Goal: Information Seeking & Learning: Learn about a topic

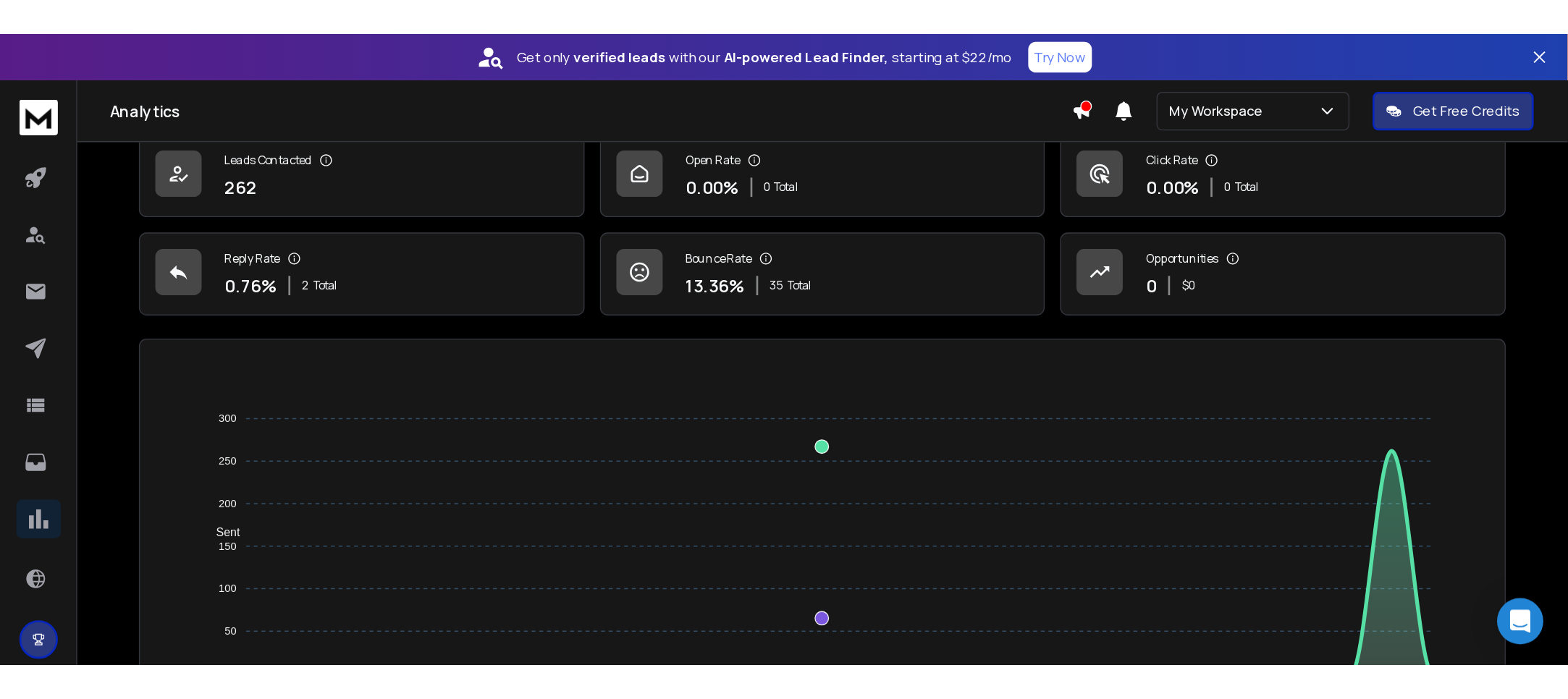
scroll to position [91, 0]
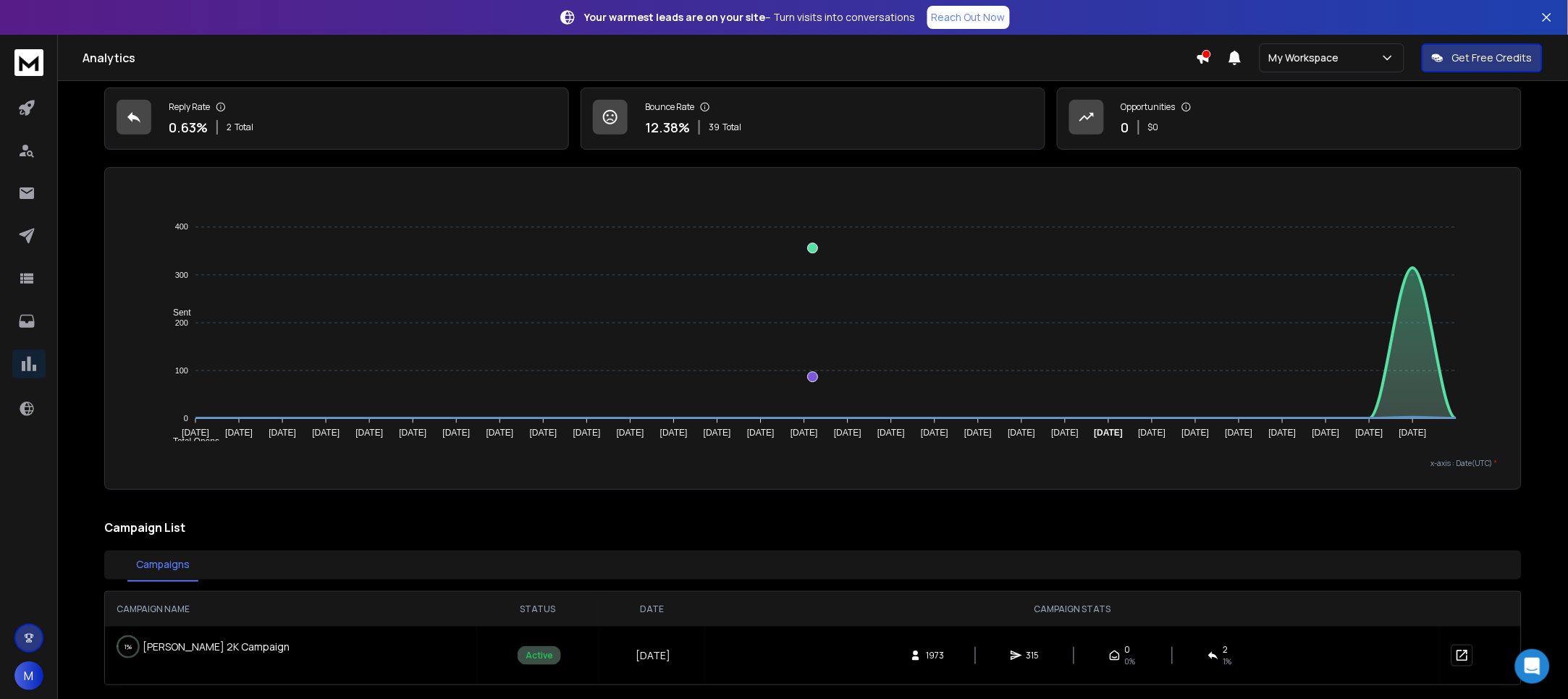
scroll to position [153, 0]
click at [27, 317] on icon at bounding box center [27, 321] width 17 height 17
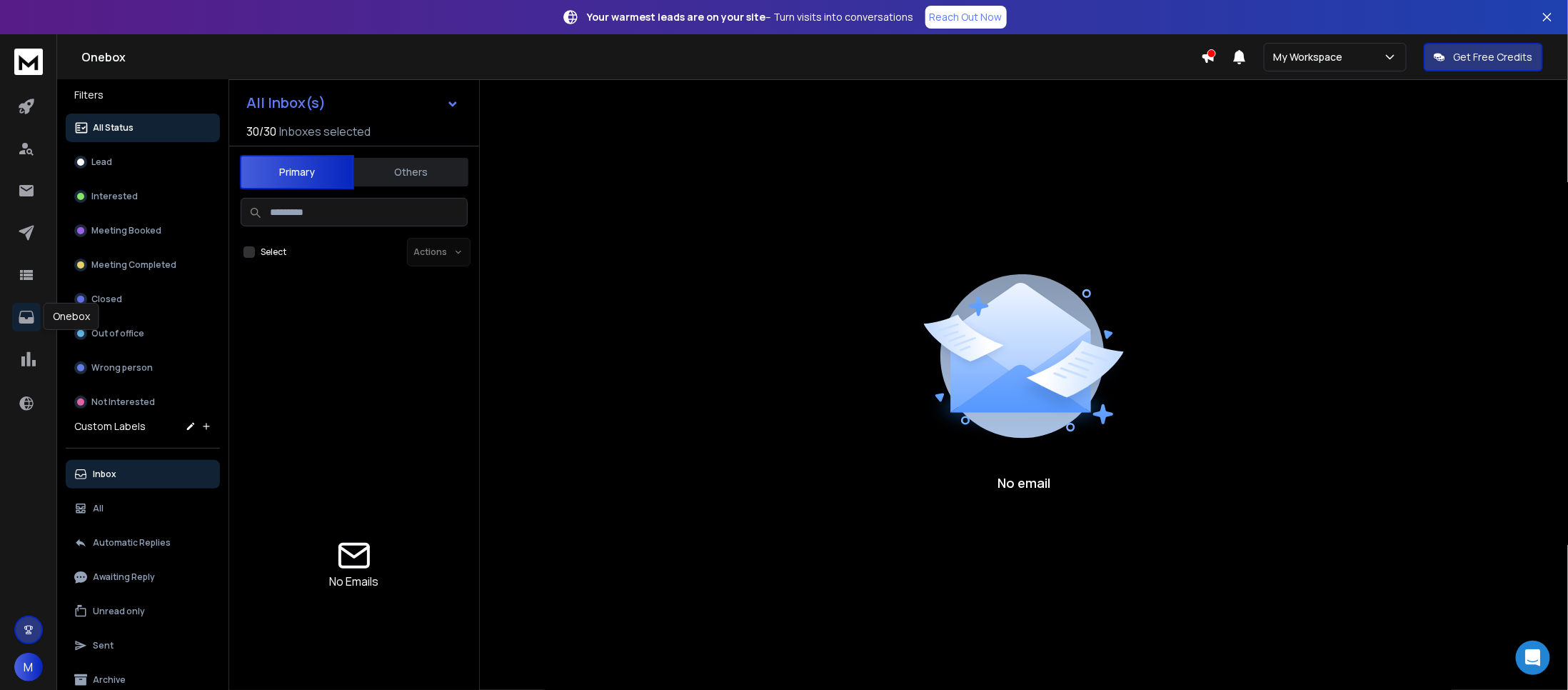
scroll to position [140, 0]
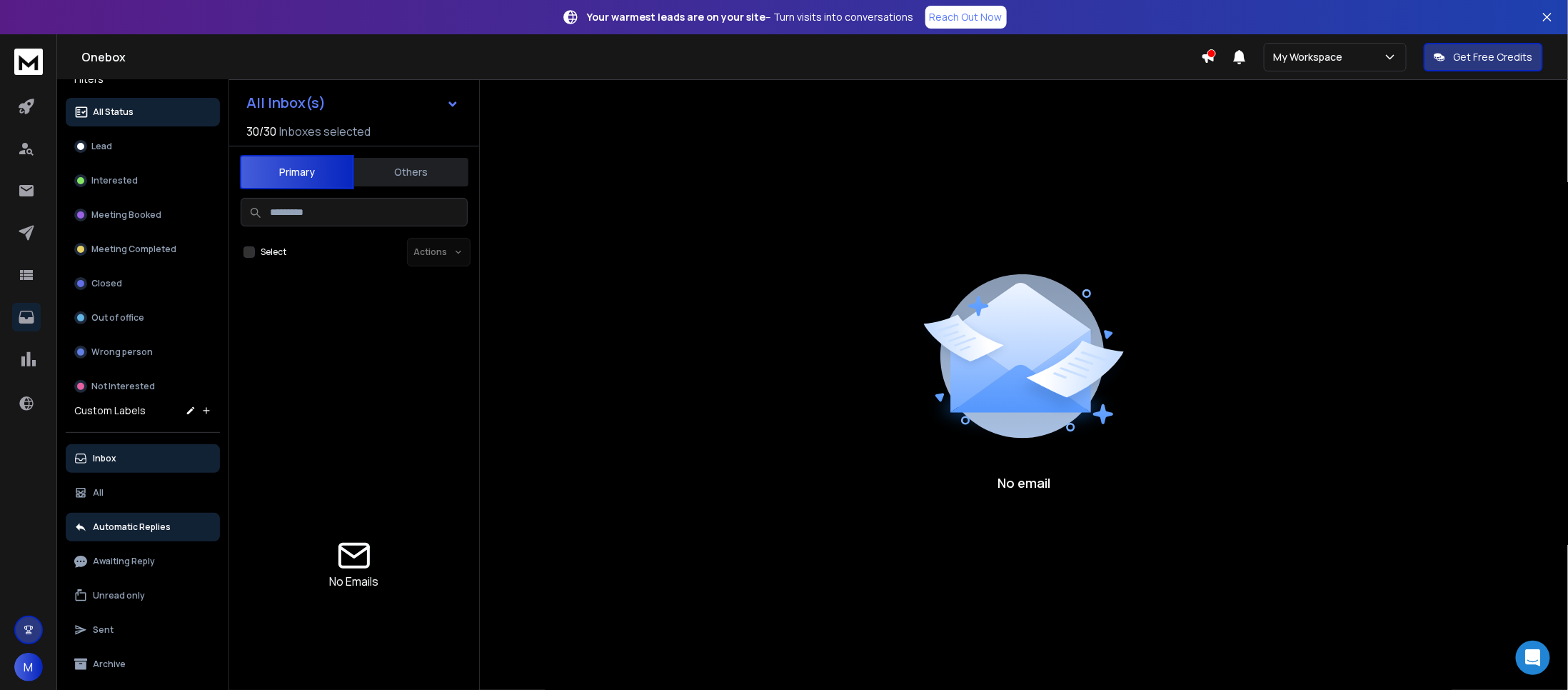
click at [147, 522] on p "Automatic Replies" at bounding box center [131, 527] width 78 height 11
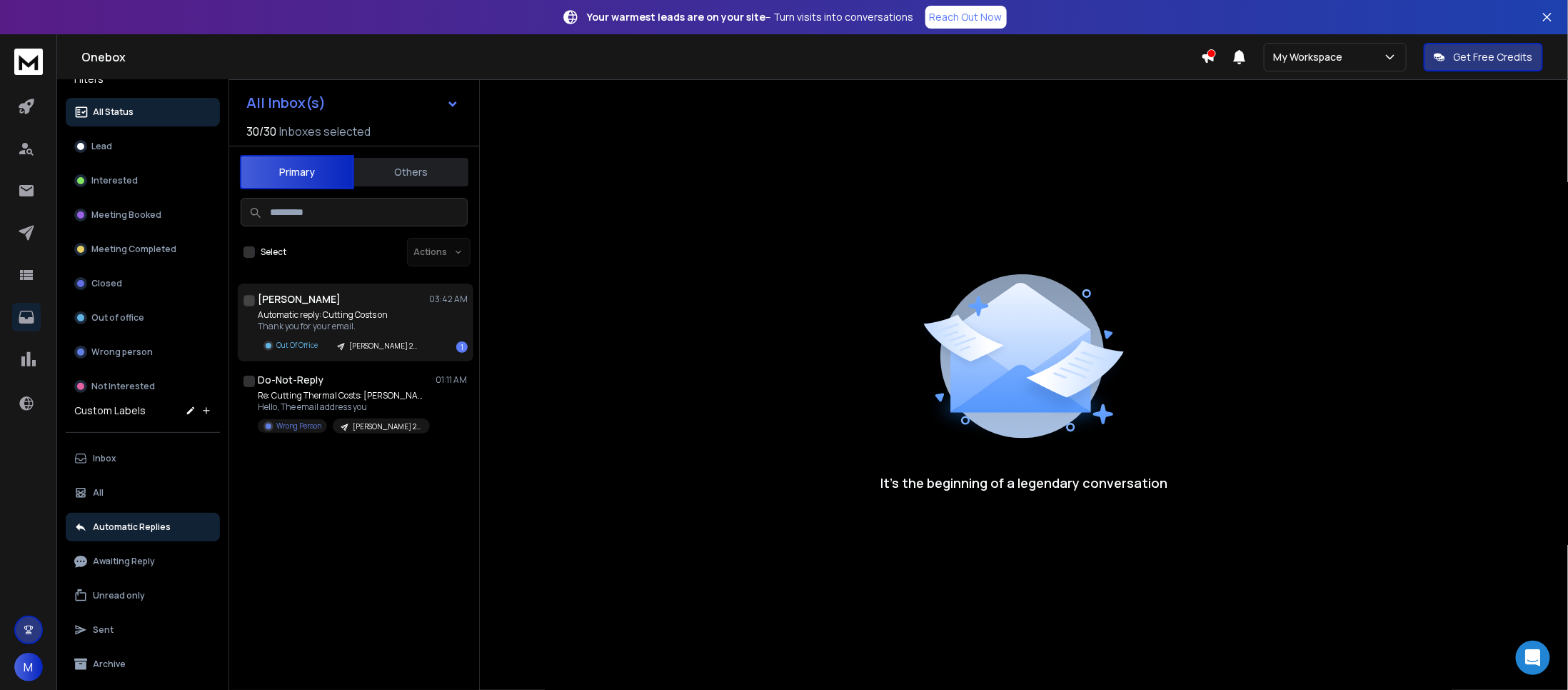
click at [383, 311] on div "Raphael Kroupa 03:42 AM Automatic reply: Cutting Costs on Thank you for your em…" at bounding box center [363, 322] width 210 height 61
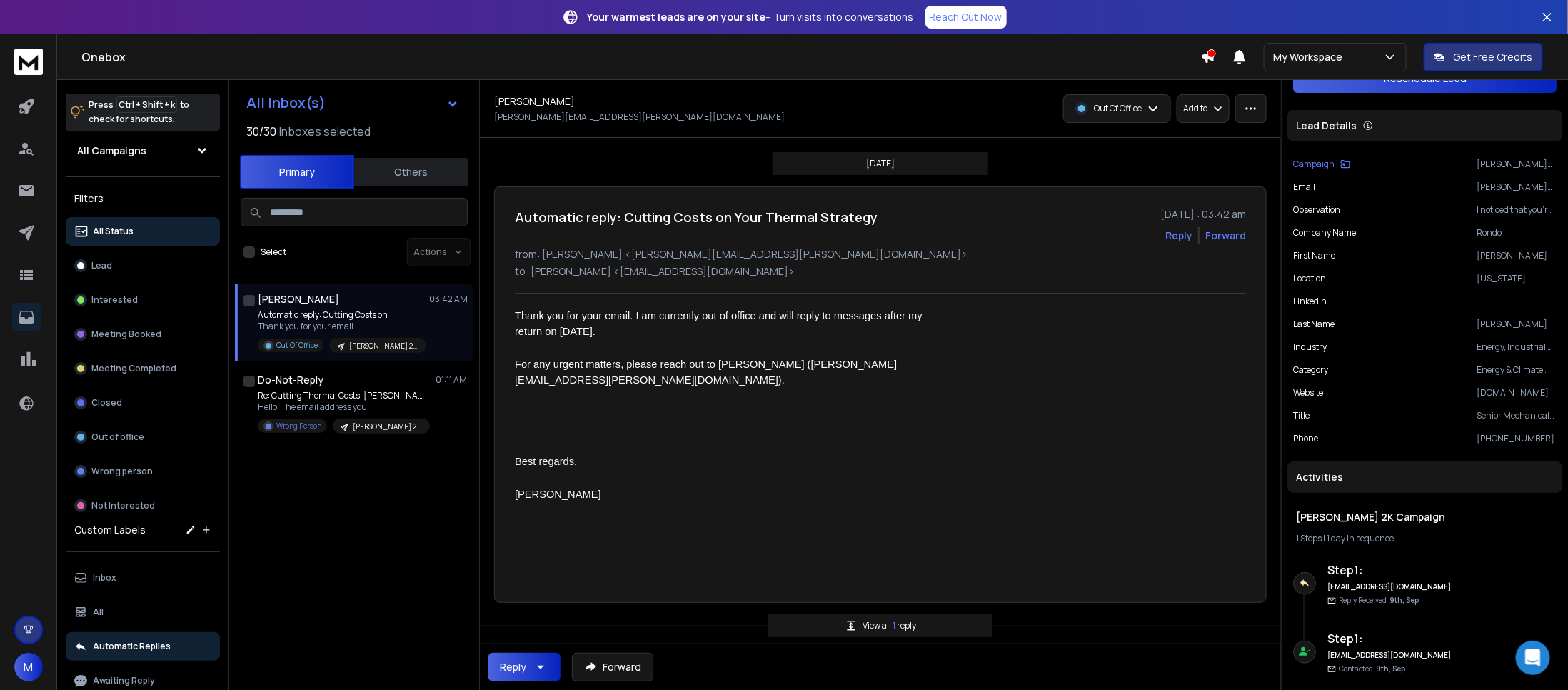
scroll to position [0, 0]
click at [119, 265] on button "Lead" at bounding box center [143, 266] width 154 height 28
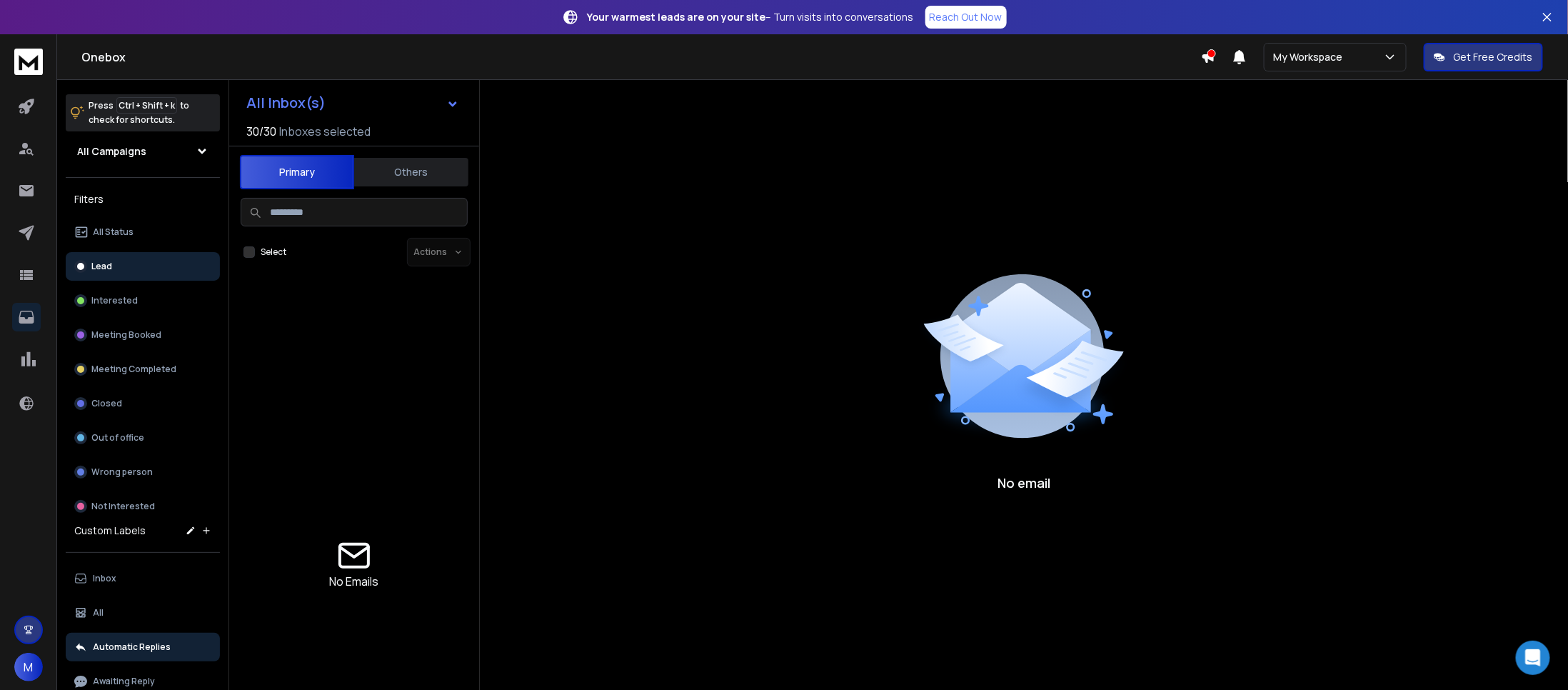
click at [438, 255] on div "Actions" at bounding box center [439, 252] width 63 height 28
click at [440, 248] on div "Actions" at bounding box center [439, 252] width 63 height 28
click at [440, 251] on div "Actions" at bounding box center [439, 252] width 63 height 28
click at [415, 155] on div "All Inbox(s) 30 / 30 Inboxes selected Primary Others Select Actions No Emails" at bounding box center [353, 425] width 250 height 690
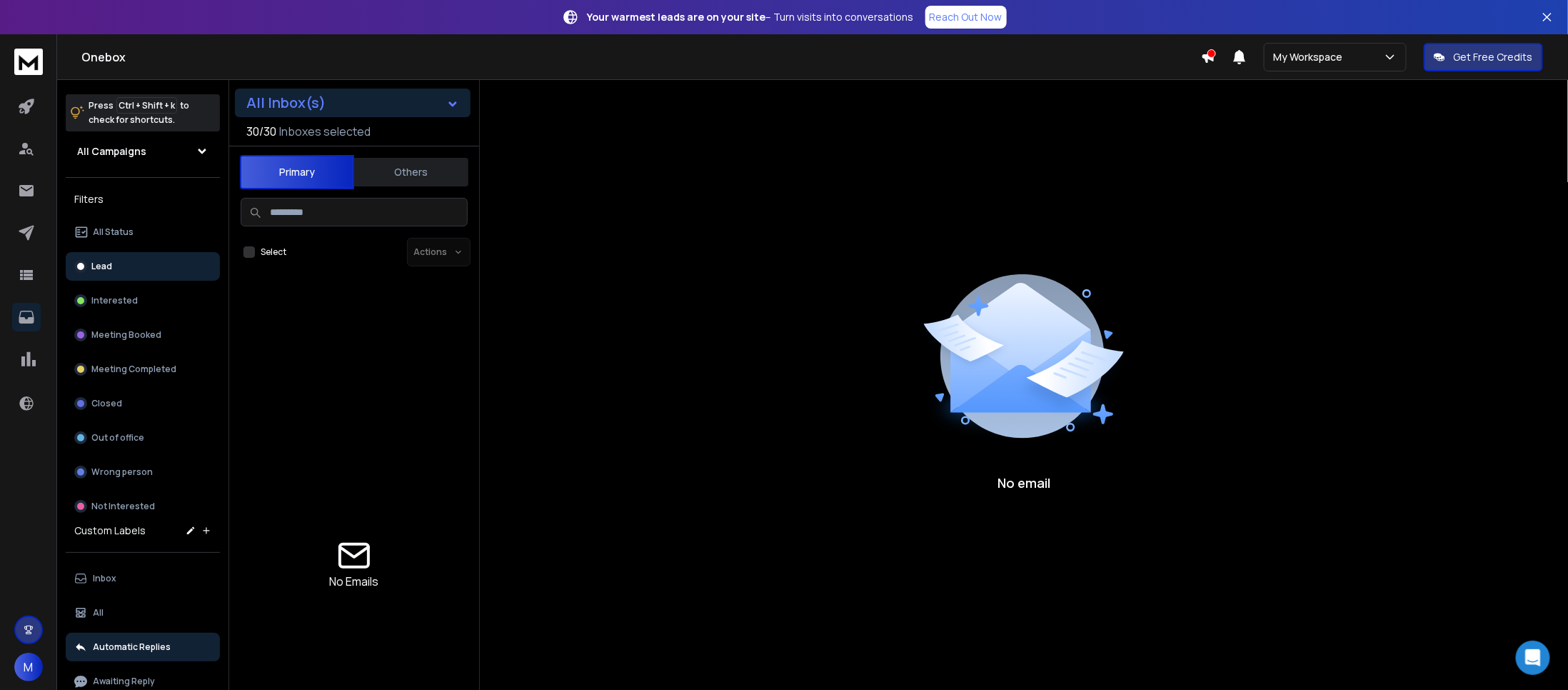
click at [458, 98] on icon at bounding box center [452, 104] width 13 height 13
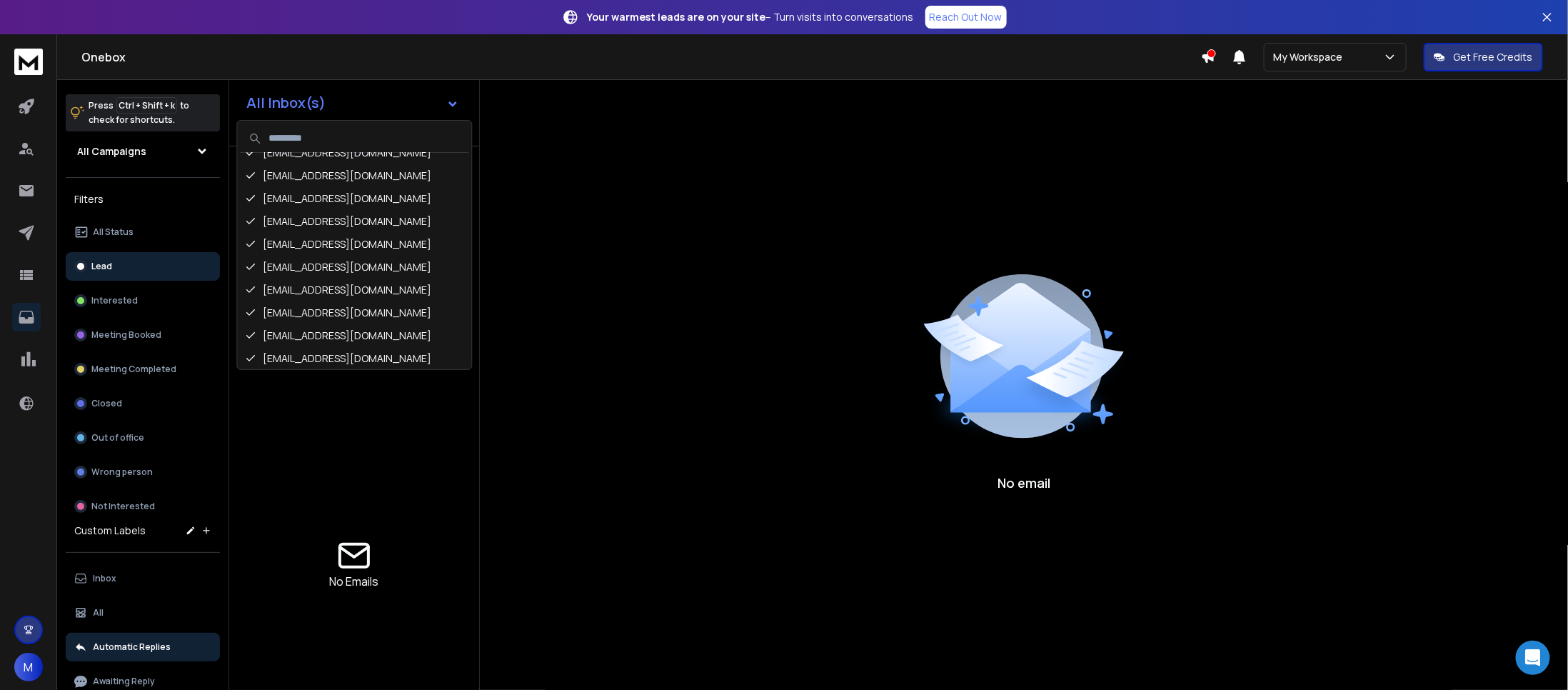
scroll to position [500, 0]
click at [571, 418] on div "No email" at bounding box center [1023, 373] width 1088 height 587
